Goal: Communication & Community: Answer question/provide support

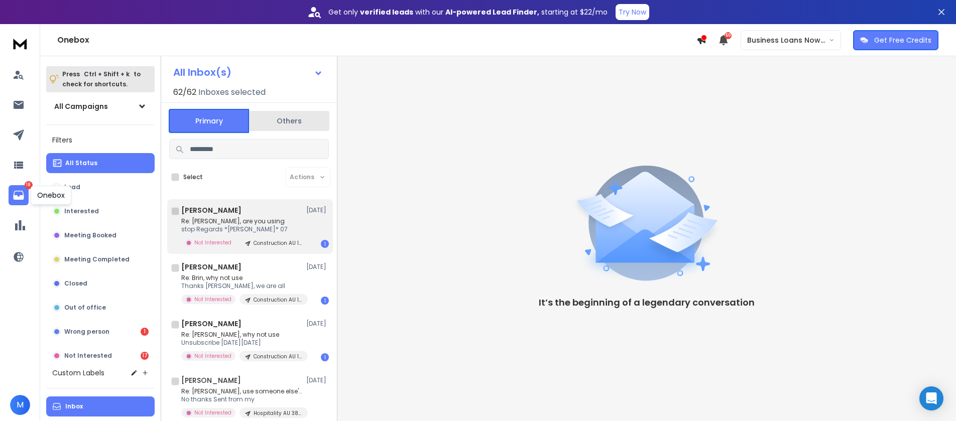
click at [258, 216] on div "[PERSON_NAME] [DATE] Re: [PERSON_NAME], are you using stop Regards *[PERSON_NAM…" at bounding box center [255, 226] width 148 height 43
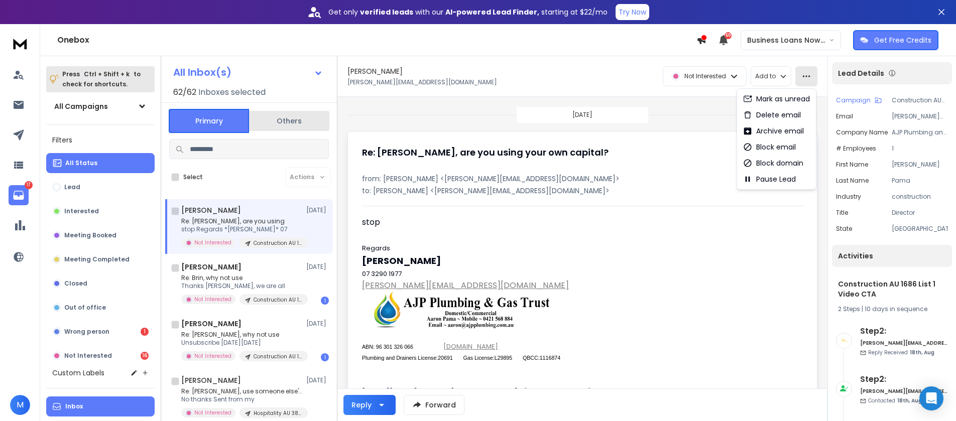
click at [809, 76] on icon "button" at bounding box center [807, 76] width 8 height 2
click at [795, 149] on div "Block email" at bounding box center [769, 147] width 53 height 10
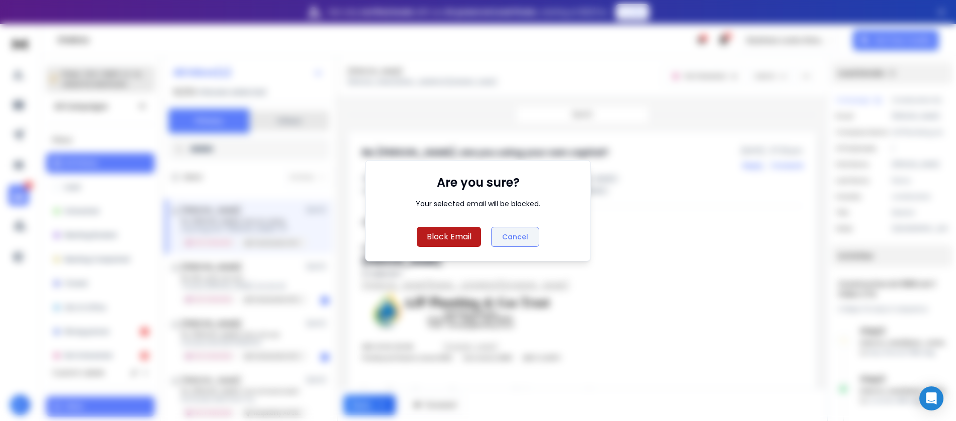
click at [450, 232] on button "Block Email" at bounding box center [449, 237] width 64 height 20
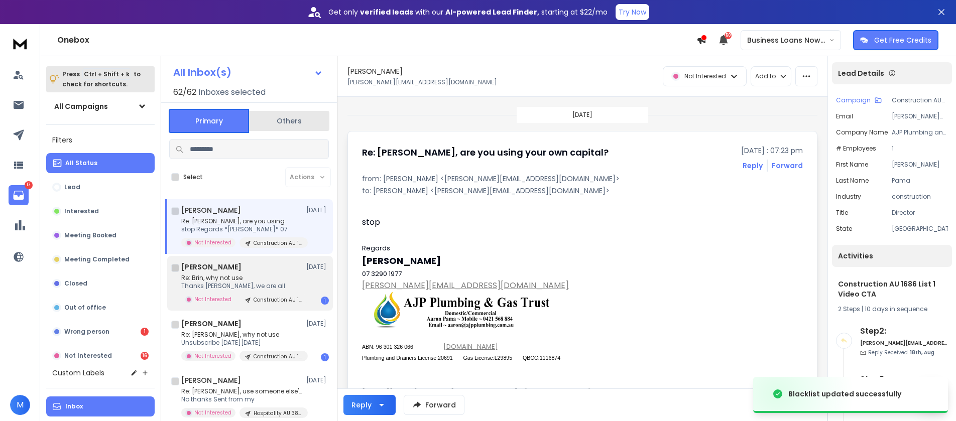
click at [289, 276] on p "Re: Brin, why not use" at bounding box center [241, 278] width 120 height 8
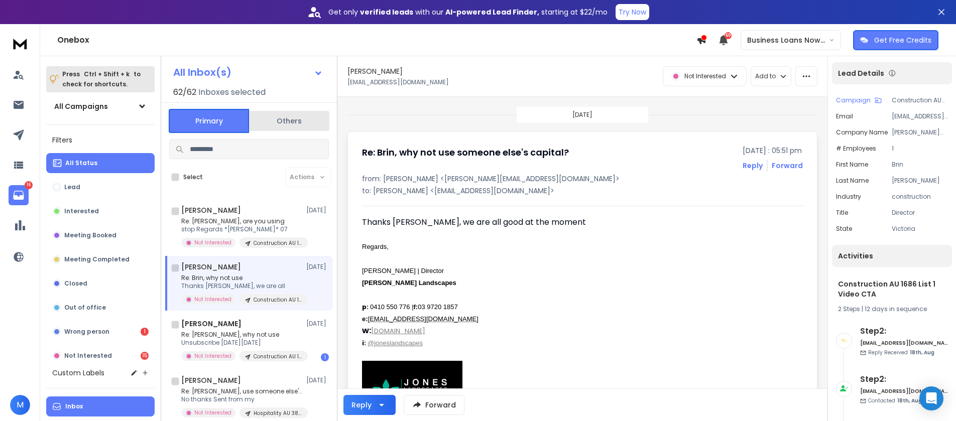
click at [748, 164] on button "Reply" at bounding box center [753, 166] width 20 height 10
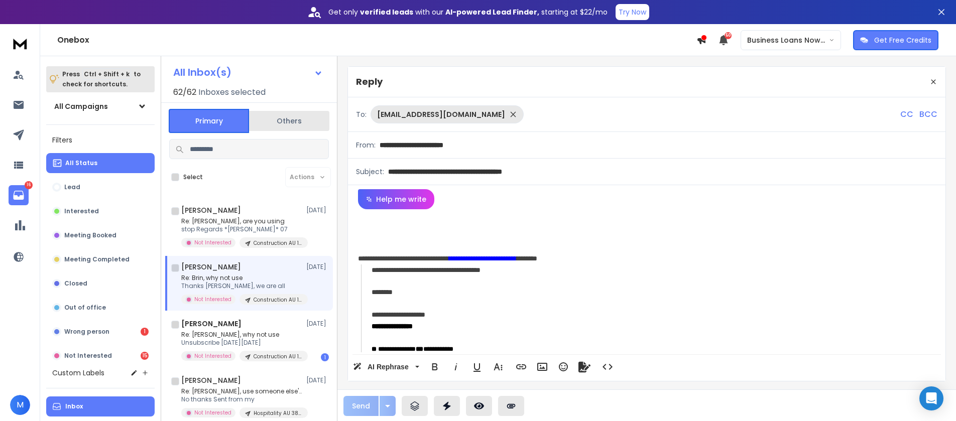
click at [450, 217] on div "**********" at bounding box center [646, 280] width 597 height 143
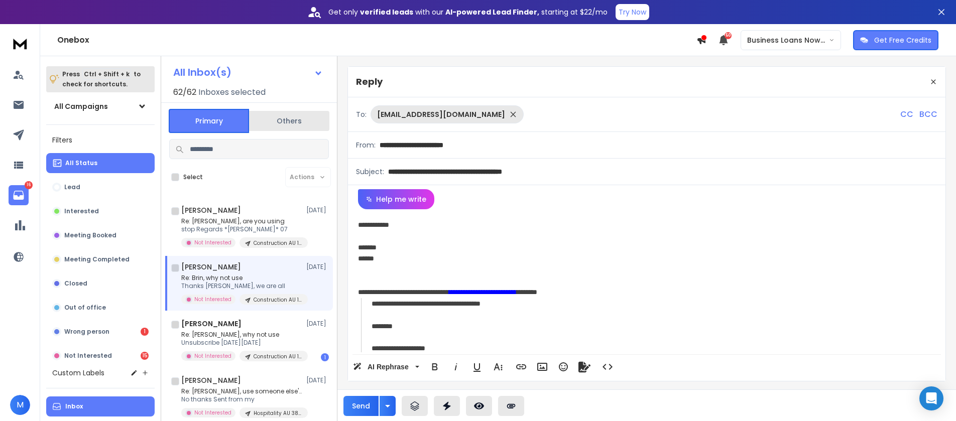
click at [360, 412] on button "Send" at bounding box center [360, 406] width 35 height 20
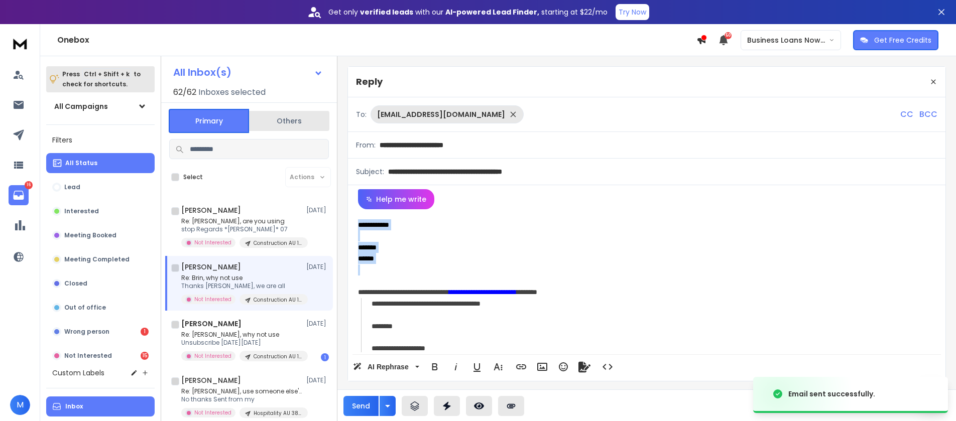
drag, startPoint x: 391, startPoint y: 261, endPoint x: 364, endPoint y: 226, distance: 43.3
click at [355, 225] on div "**********" at bounding box center [646, 280] width 597 height 143
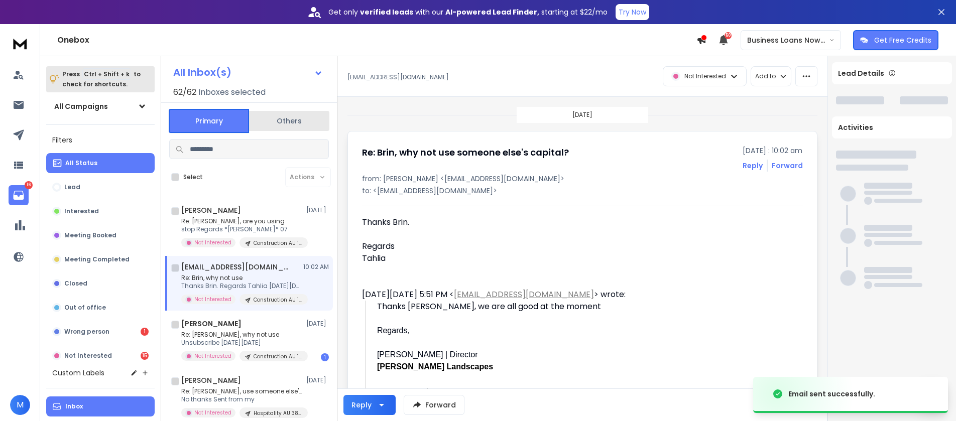
drag, startPoint x: 392, startPoint y: 226, endPoint x: 364, endPoint y: 234, distance: 28.8
click at [364, 234] on div at bounding box center [508, 234] width 293 height 12
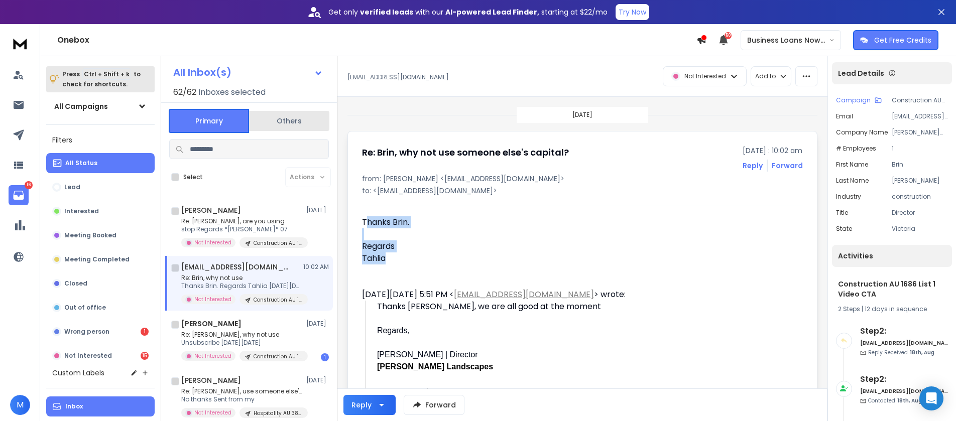
drag, startPoint x: 402, startPoint y: 257, endPoint x: 366, endPoint y: 220, distance: 51.8
click at [388, 227] on div "Thanks Brin." at bounding box center [508, 222] width 293 height 12
click at [411, 258] on div "Tahlia" at bounding box center [508, 259] width 293 height 12
drag, startPoint x: 400, startPoint y: 265, endPoint x: 354, endPoint y: 221, distance: 63.2
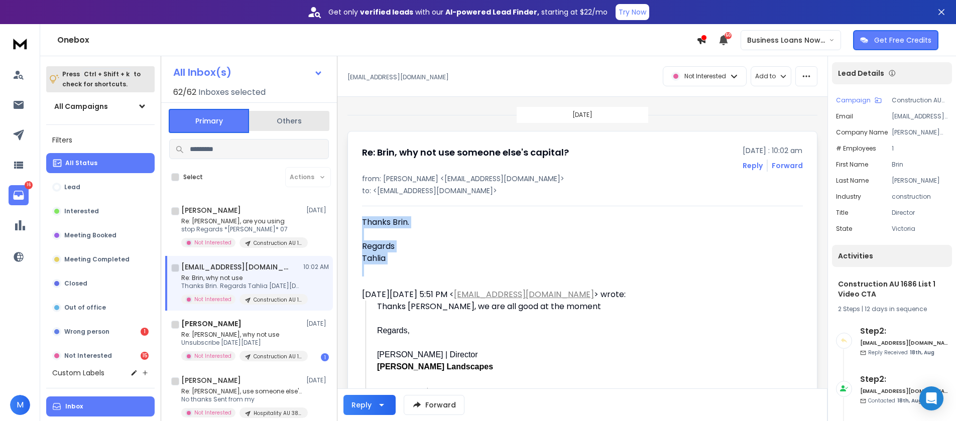
copy div "Thanks Brin. Regards Tahlia"
click at [810, 75] on icon "button" at bounding box center [806, 76] width 9 height 9
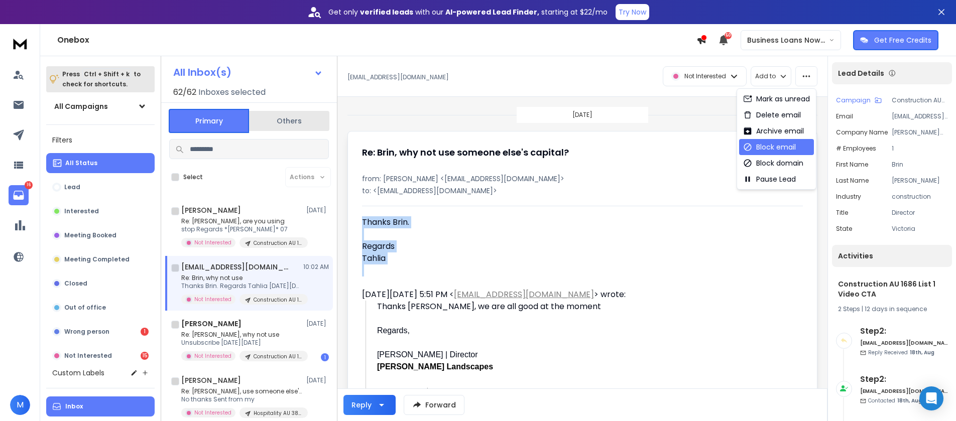
click at [786, 149] on div "Block email" at bounding box center [769, 147] width 53 height 10
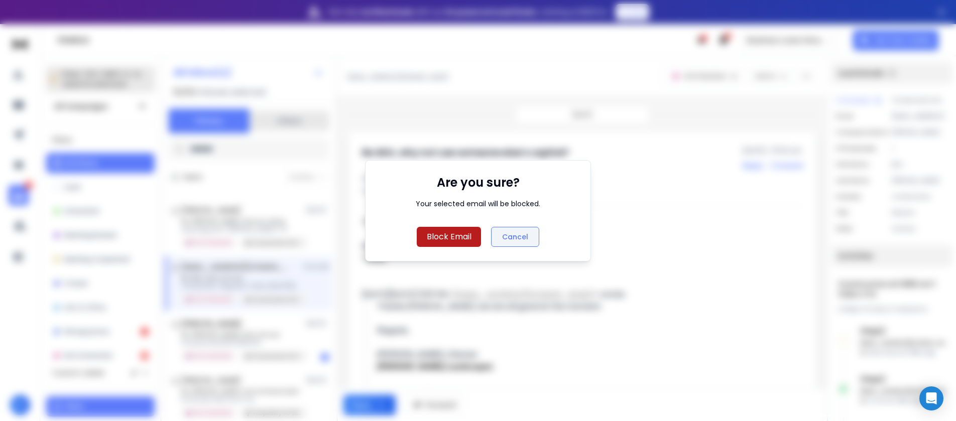
click at [470, 242] on button "Block Email" at bounding box center [449, 237] width 64 height 20
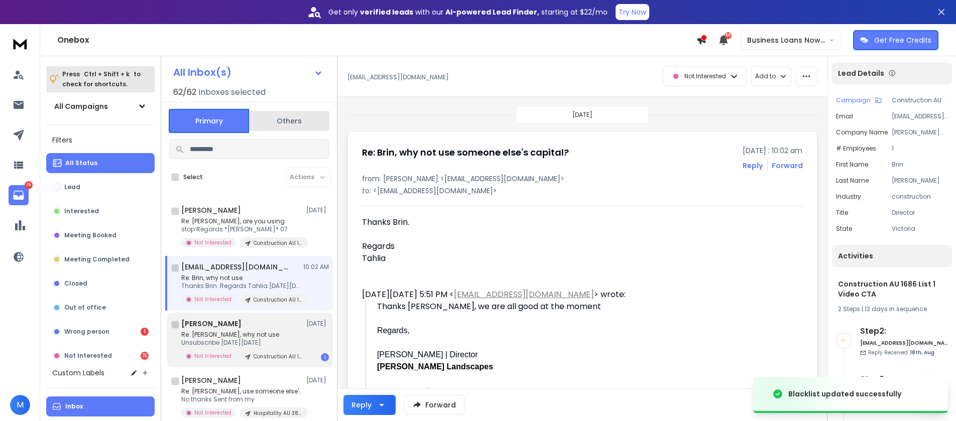
click at [235, 343] on p "Unsubscribe [DATE][DATE]" at bounding box center [241, 343] width 120 height 8
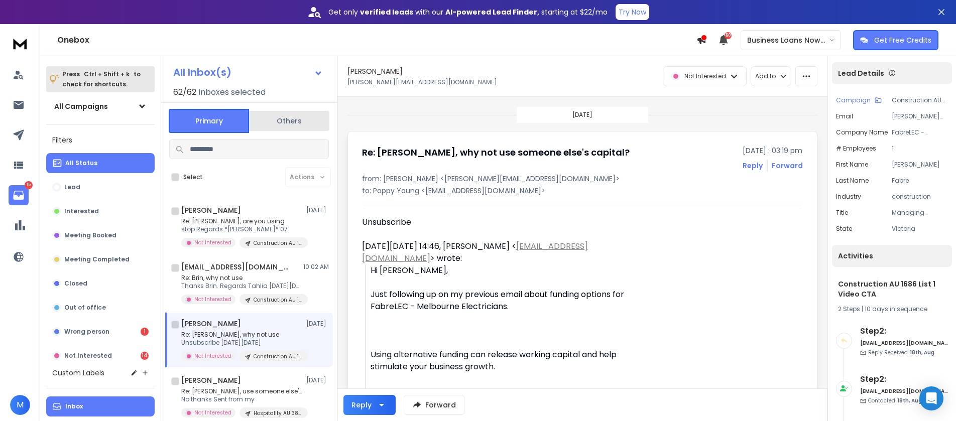
click at [726, 76] on p "Not Interested" at bounding box center [705, 76] width 42 height 8
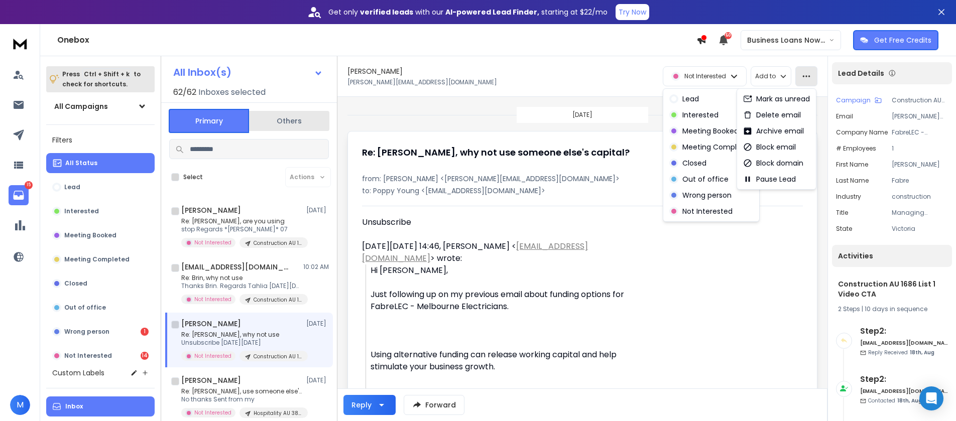
click at [813, 80] on button "button" at bounding box center [806, 76] width 22 height 20
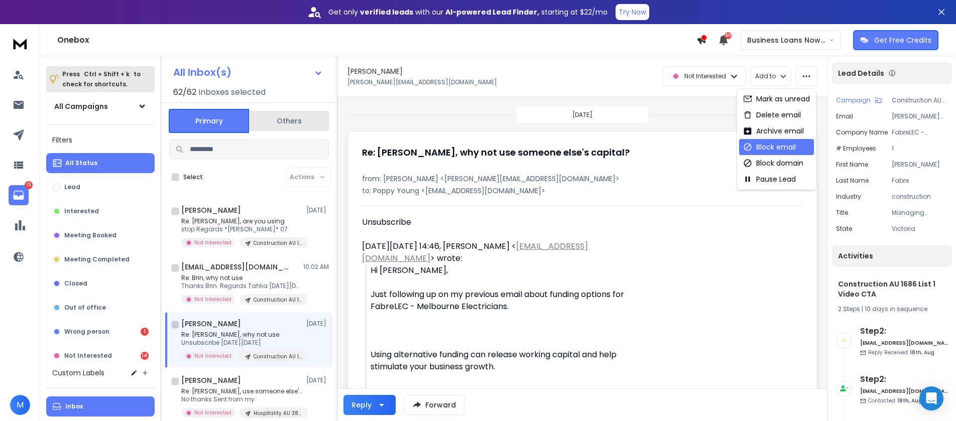
click at [775, 148] on div "Block email" at bounding box center [769, 147] width 53 height 10
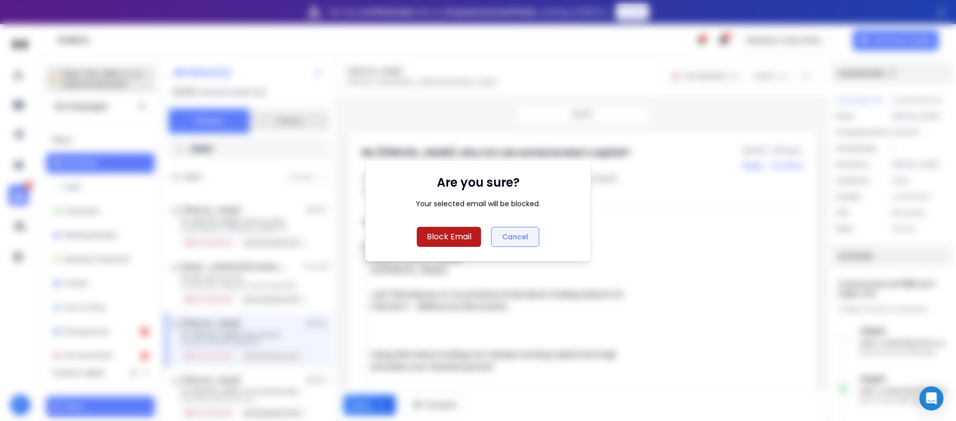
click at [444, 237] on button "Block Email" at bounding box center [449, 237] width 64 height 20
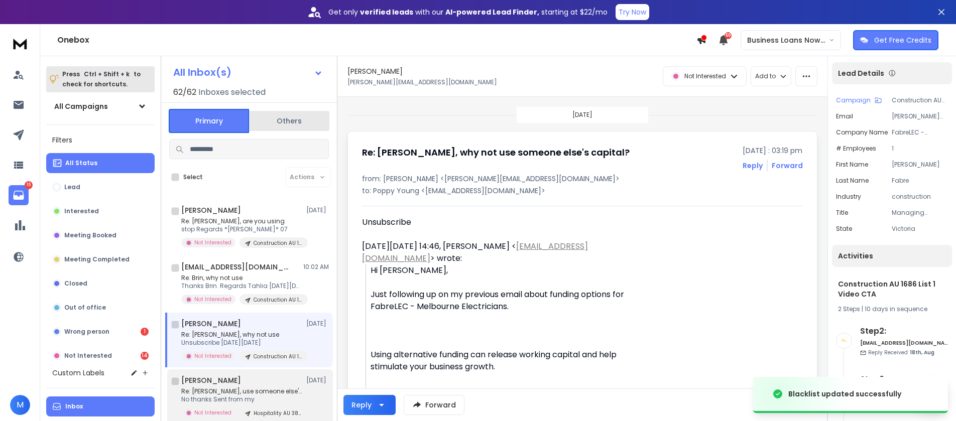
click at [175, 388] on div at bounding box center [175, 397] width 8 height 39
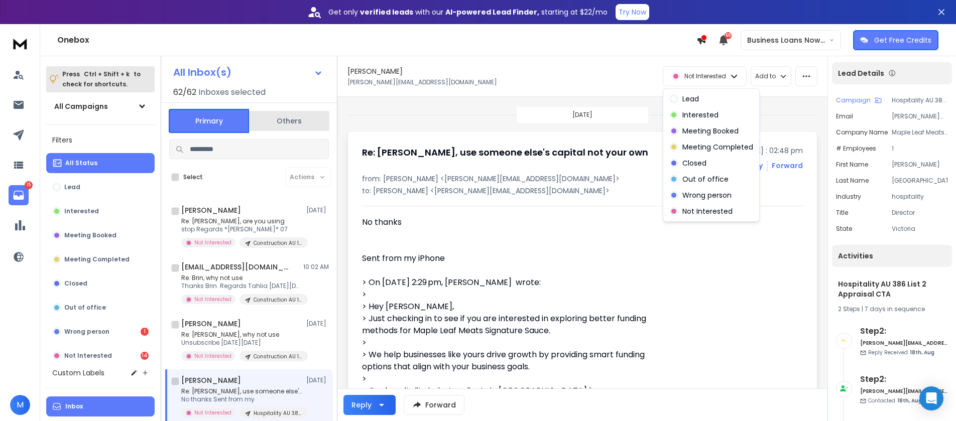
click at [735, 75] on icon at bounding box center [734, 76] width 8 height 8
click at [814, 80] on button "button" at bounding box center [806, 76] width 22 height 20
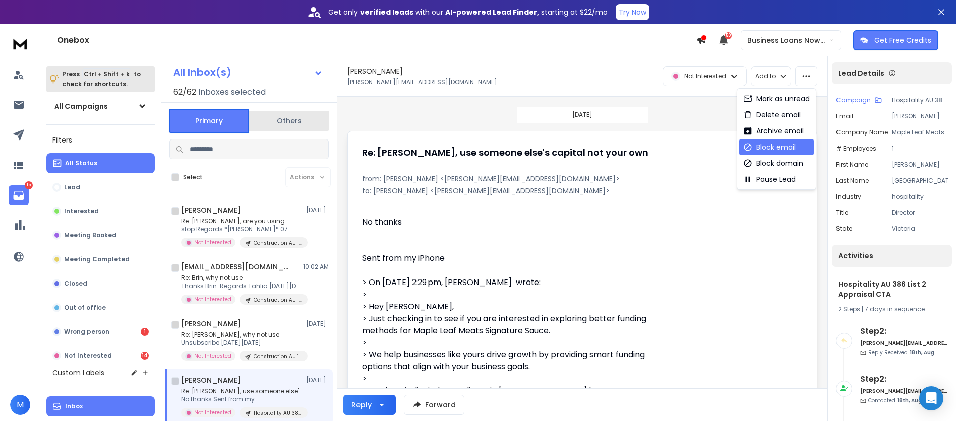
click at [779, 142] on div "Block email" at bounding box center [769, 147] width 53 height 10
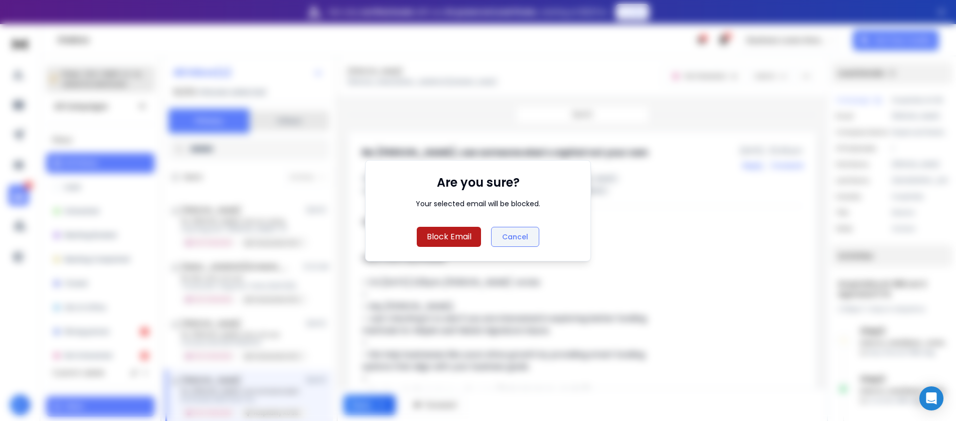
click at [460, 240] on button "Block Email" at bounding box center [449, 237] width 64 height 20
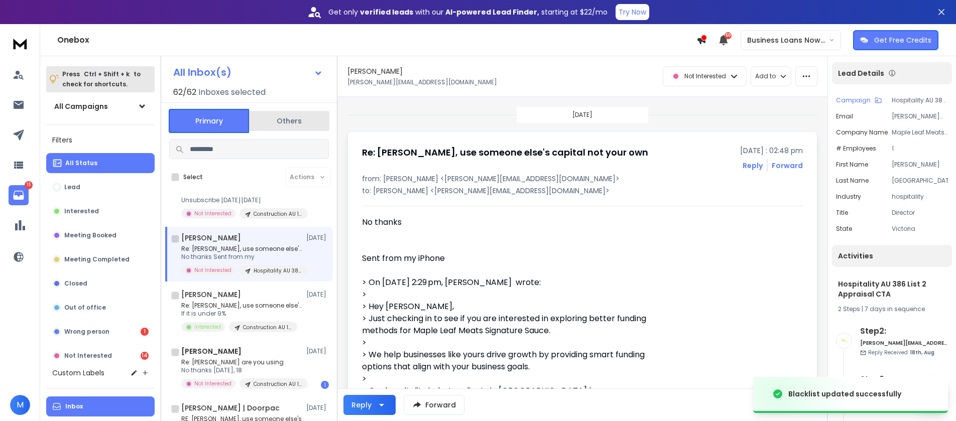
scroll to position [151, 0]
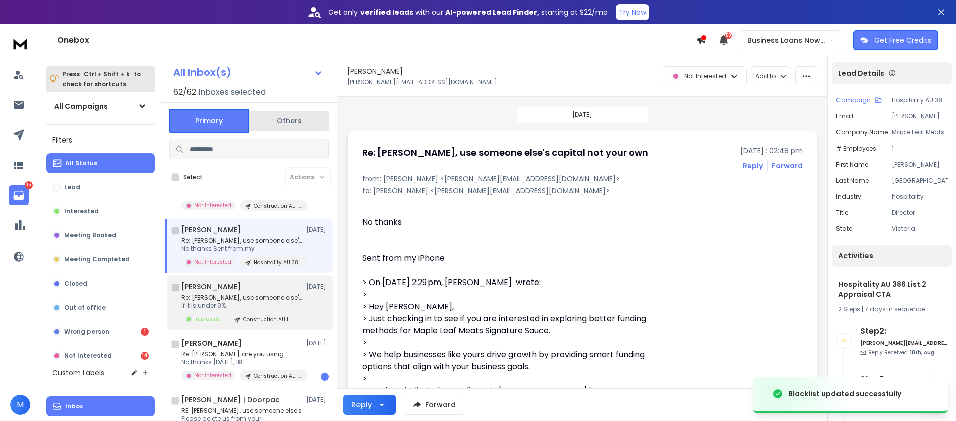
click at [221, 299] on p "Re: [PERSON_NAME], use someone else's" at bounding box center [241, 298] width 120 height 8
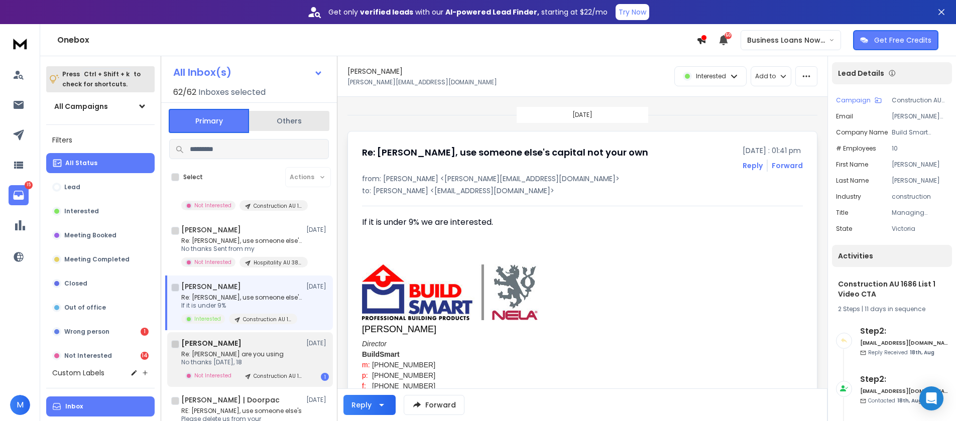
click at [219, 352] on p "Re: [PERSON_NAME] are you using" at bounding box center [241, 354] width 120 height 8
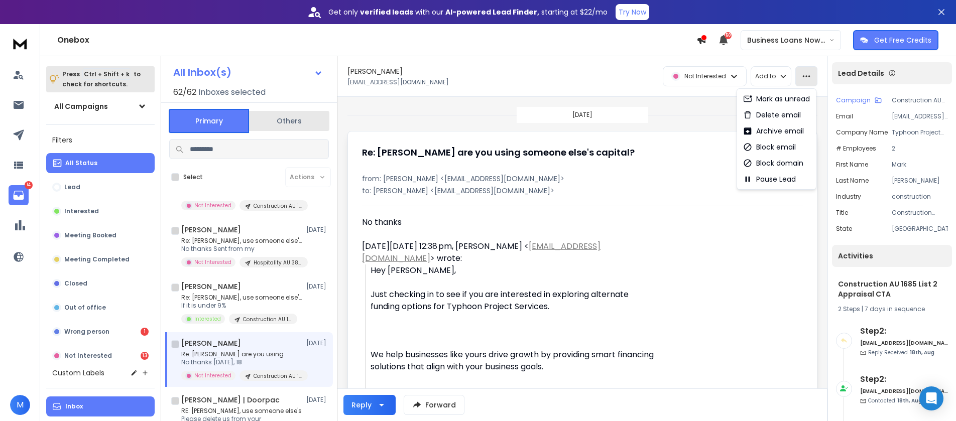
click at [804, 75] on icon "button" at bounding box center [806, 76] width 9 height 9
click at [767, 151] on div "Block email" at bounding box center [769, 147] width 53 height 10
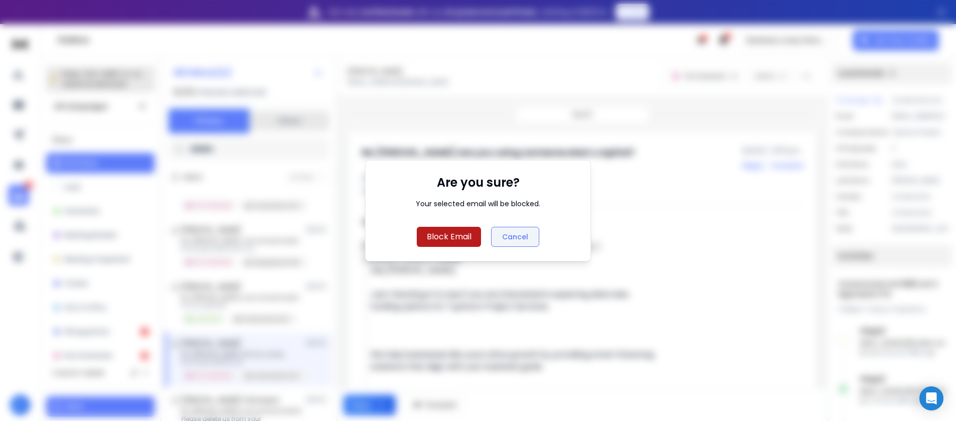
click at [463, 240] on button "Block Email" at bounding box center [449, 237] width 64 height 20
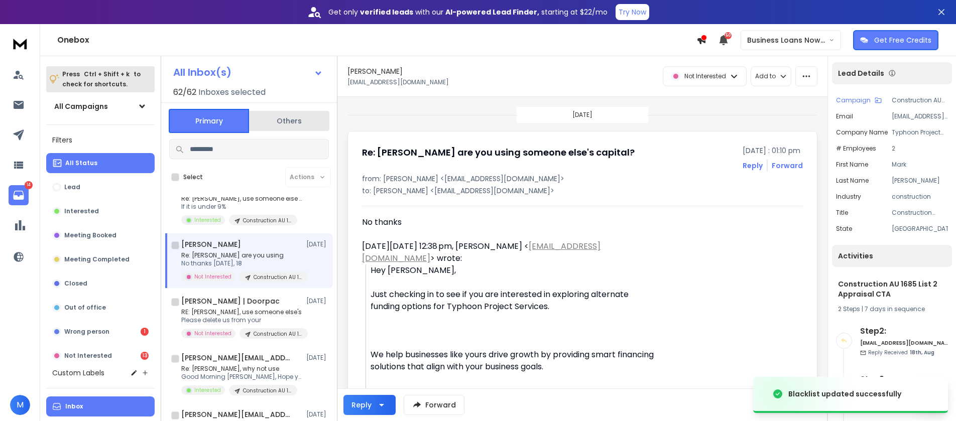
scroll to position [251, 0]
click at [234, 304] on h1 "[PERSON_NAME] | Doorpac" at bounding box center [230, 300] width 98 height 10
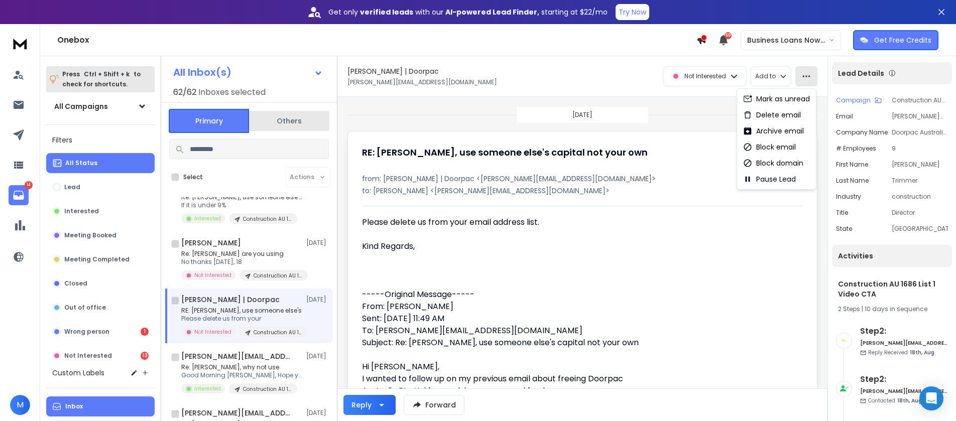
click at [809, 77] on icon "button" at bounding box center [806, 76] width 9 height 9
click at [779, 152] on div "Block email" at bounding box center [769, 147] width 53 height 10
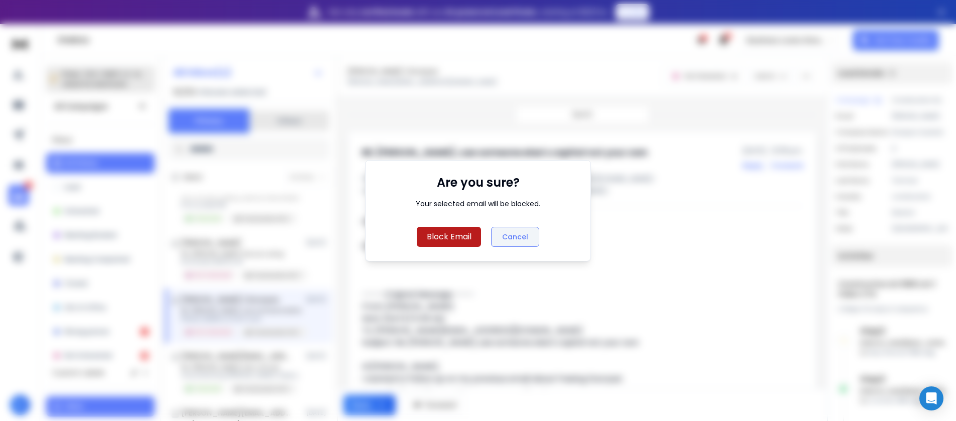
click at [449, 234] on button "Block Email" at bounding box center [449, 237] width 64 height 20
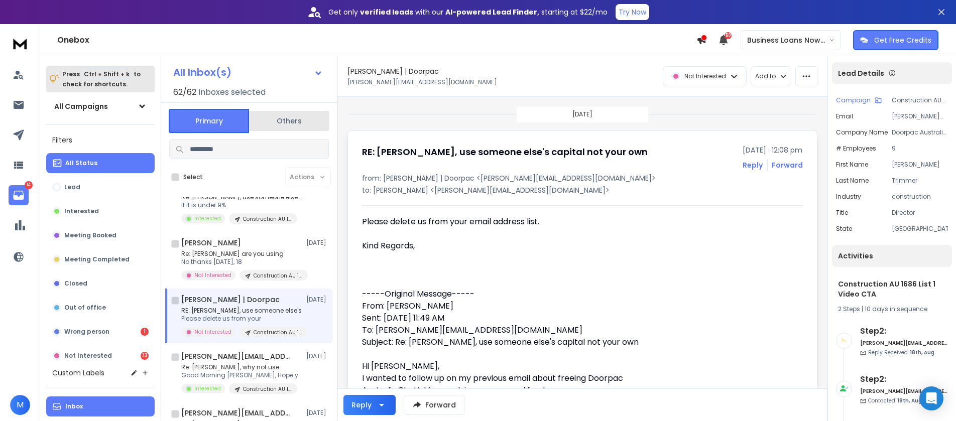
scroll to position [0, 0]
